Goal: Navigation & Orientation: Find specific page/section

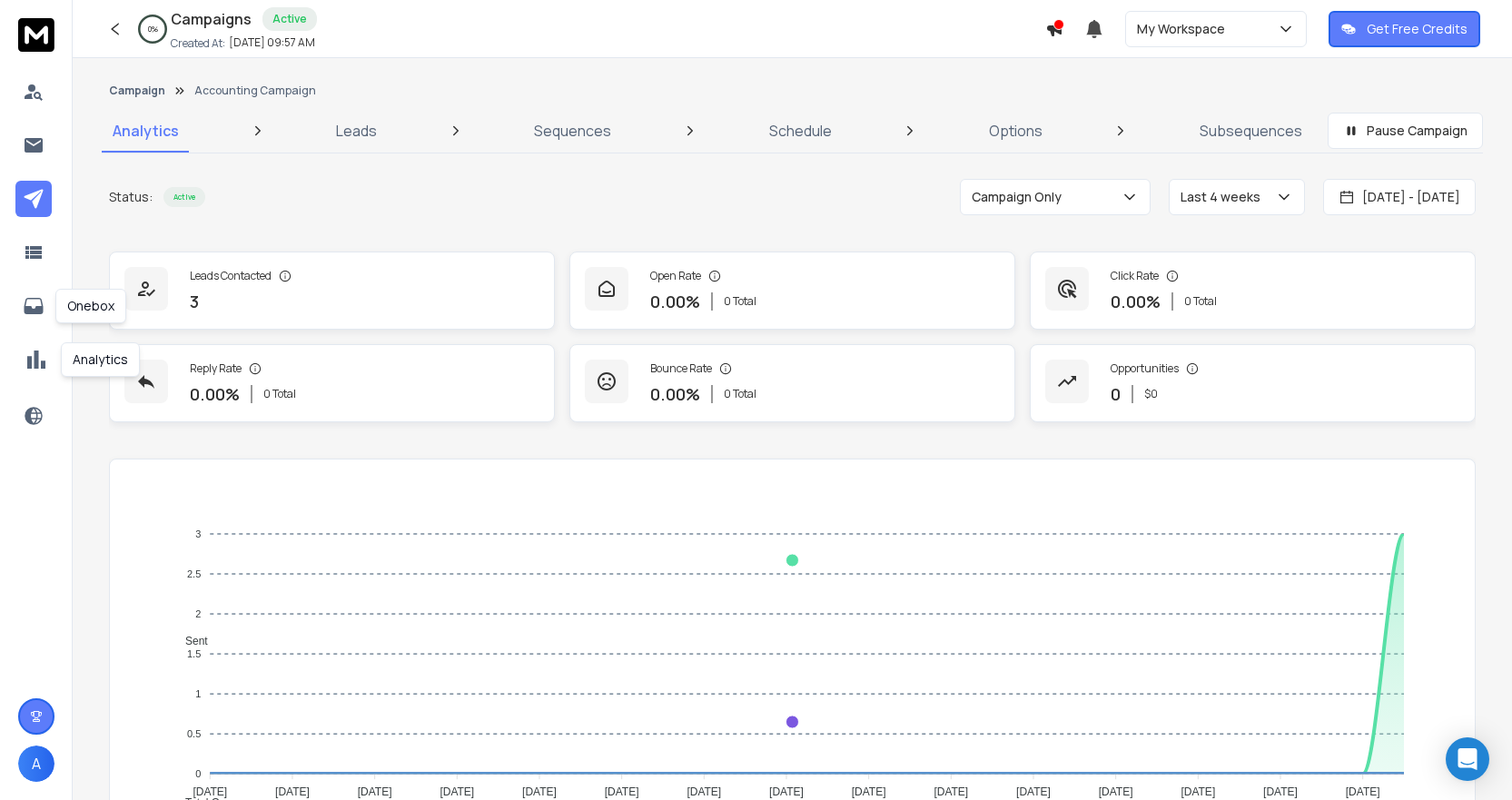
click at [43, 319] on link at bounding box center [34, 306] width 37 height 37
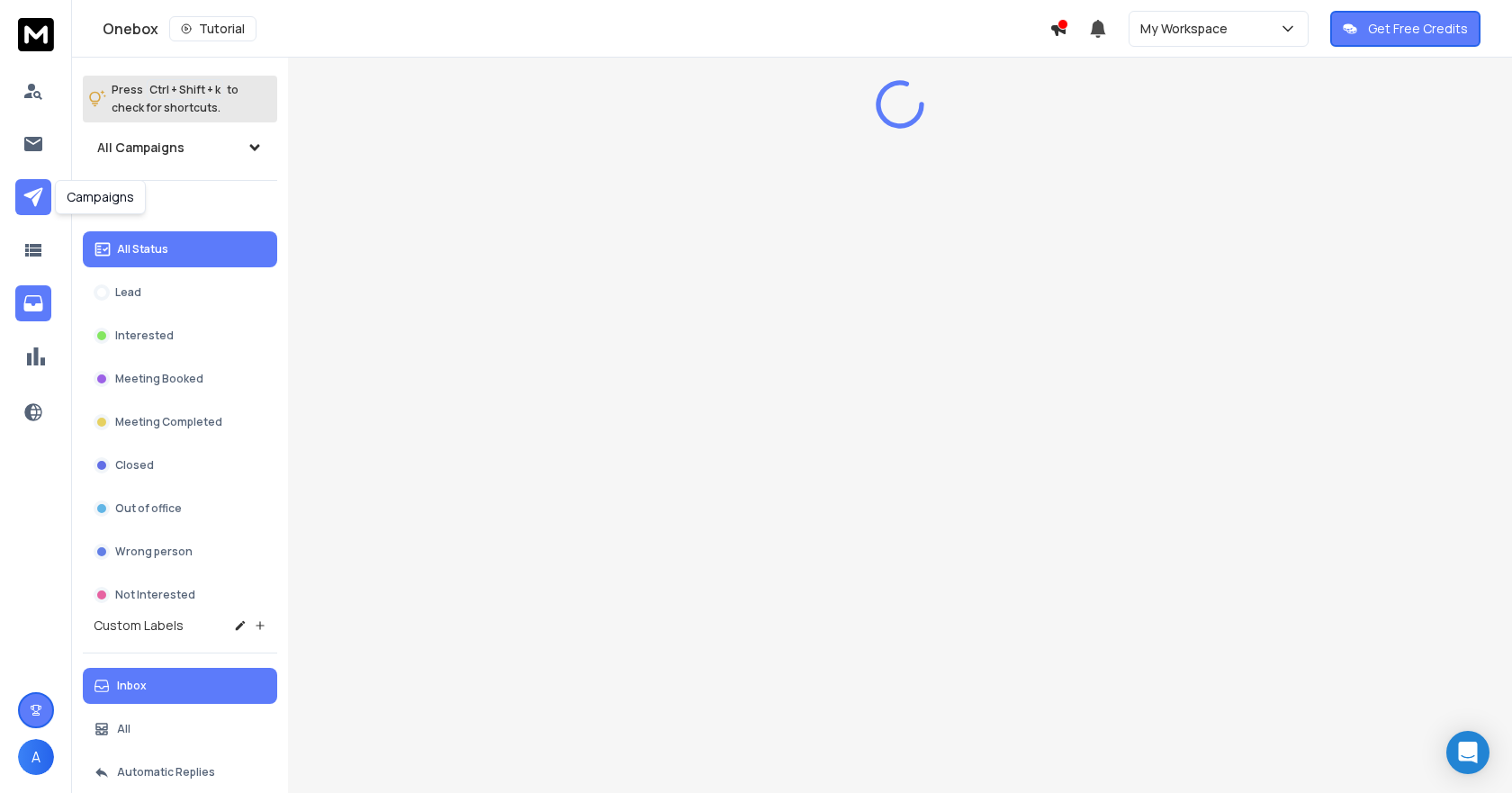
click at [24, 191] on icon at bounding box center [34, 198] width 22 height 22
